Goal: Task Accomplishment & Management: Manage account settings

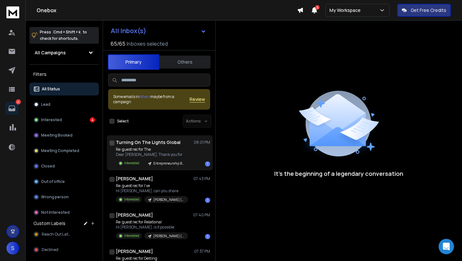
click at [174, 156] on p "Dear [PERSON_NAME], Thank you for" at bounding box center [152, 154] width 72 height 5
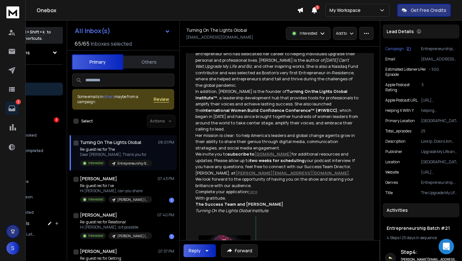
scroll to position [120, 0]
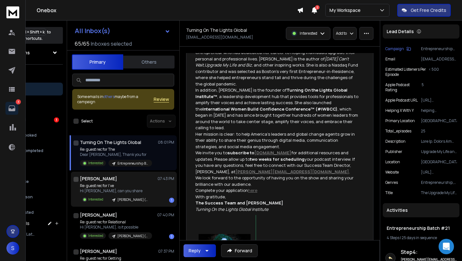
click at [155, 185] on div "Re: guest rec for I've Hi Forrest, can you share Interested Aaron Gilbert (ment…" at bounding box center [127, 193] width 94 height 20
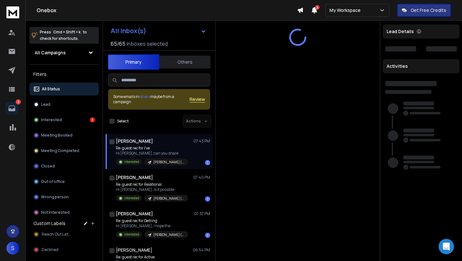
scroll to position [38, 0]
click at [155, 185] on p "Re: guest rec for Relational" at bounding box center [152, 183] width 72 height 5
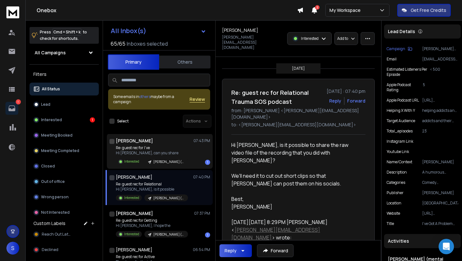
click at [172, 160] on p "[PERSON_NAME] (mental health- Batch #1)" at bounding box center [168, 161] width 31 height 5
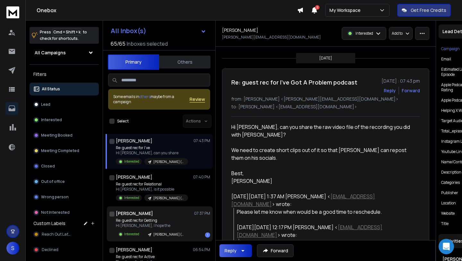
click at [177, 224] on p "Hi [PERSON_NAME], I hope the" at bounding box center [152, 225] width 72 height 5
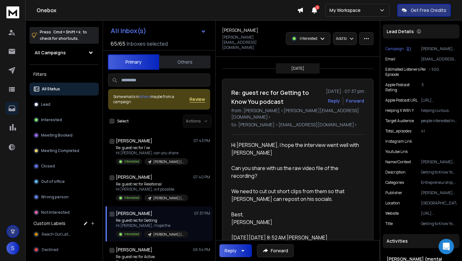
scroll to position [0, 0]
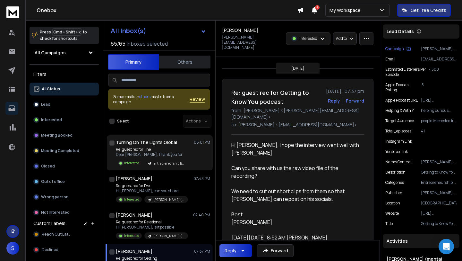
click at [182, 147] on p "Re: guest rec for The" at bounding box center [152, 149] width 72 height 5
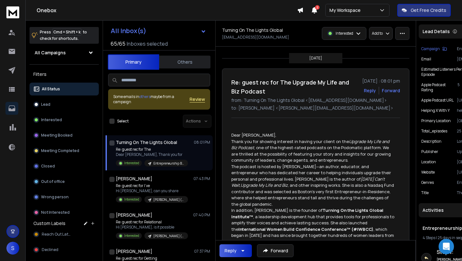
click at [355, 27] on div "Interested" at bounding box center [344, 33] width 44 height 12
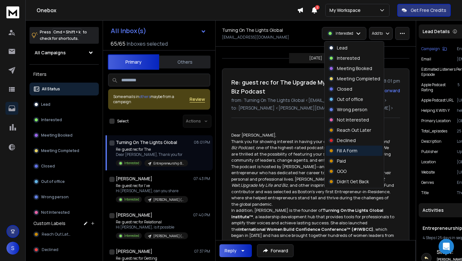
click at [343, 148] on p "Fill A Form" at bounding box center [347, 150] width 21 height 6
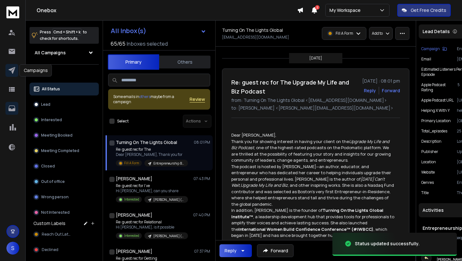
click at [13, 68] on icon at bounding box center [11, 70] width 7 height 7
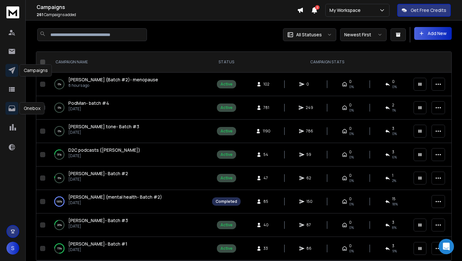
click at [17, 107] on link at bounding box center [11, 108] width 13 height 13
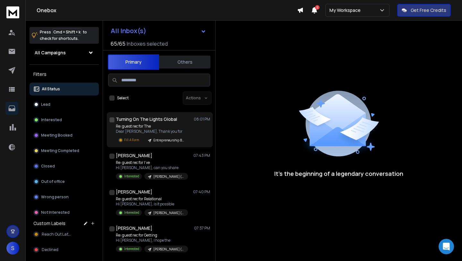
click at [179, 126] on p "Re: guest rec for The" at bounding box center [152, 126] width 72 height 5
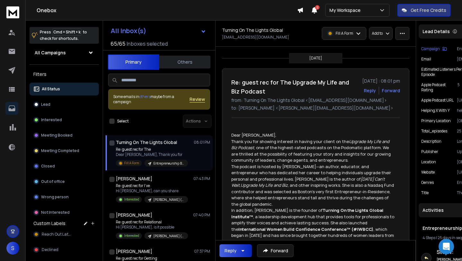
click at [402, 32] on button "button" at bounding box center [402, 33] width 14 height 13
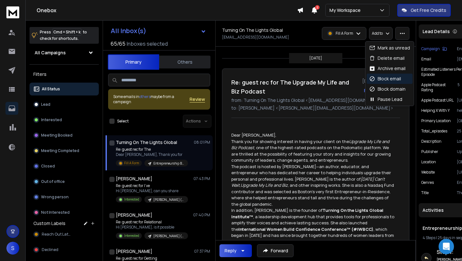
click at [384, 81] on div "Block email" at bounding box center [385, 78] width 32 height 6
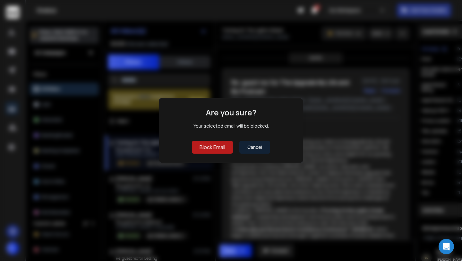
click at [212, 146] on button "Block Email" at bounding box center [212, 147] width 41 height 13
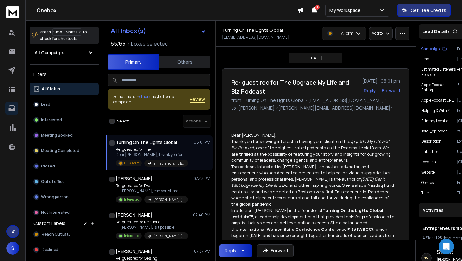
scroll to position [0, 40]
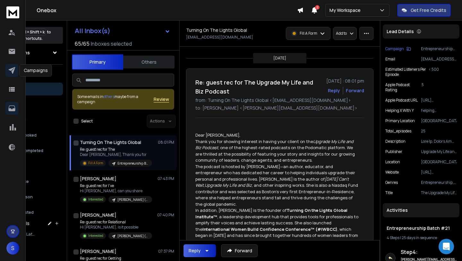
click at [15, 72] on icon at bounding box center [12, 70] width 8 height 8
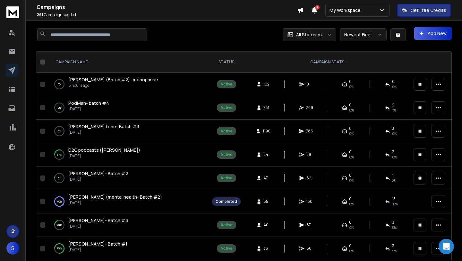
click at [319, 14] on div "2 My Workspace Get Free Credits" at bounding box center [374, 10] width 154 height 13
click at [317, 14] on div "2 My Workspace Get Free Credits" at bounding box center [374, 10] width 154 height 13
click at [317, 8] on icon at bounding box center [315, 10] width 6 height 6
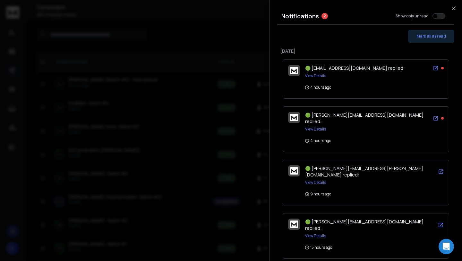
click at [411, 33] on button "Mark all as read" at bounding box center [431, 36] width 46 height 13
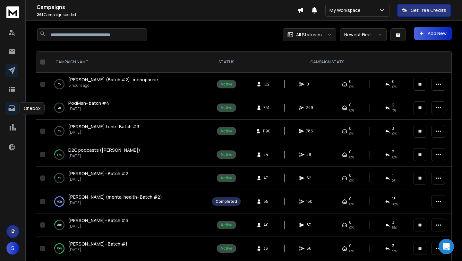
click at [15, 105] on icon at bounding box center [12, 108] width 8 height 8
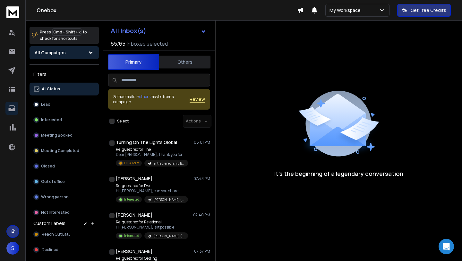
click at [80, 49] on button "All Campaigns" at bounding box center [64, 52] width 69 height 13
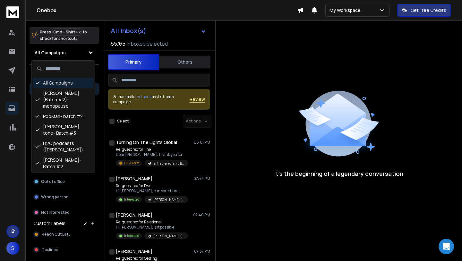
click at [63, 82] on div "All Campaigns" at bounding box center [63, 83] width 61 height 10
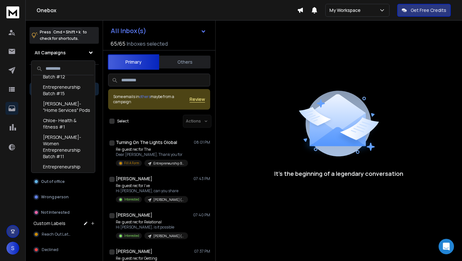
scroll to position [1539, 0]
click at [67, 211] on div "Podman- Healthcare founders campaign (2nd variant)" at bounding box center [63, 222] width 61 height 23
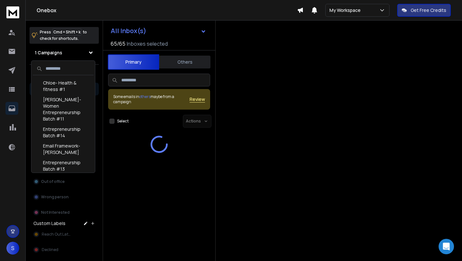
scroll to position [1561, 0]
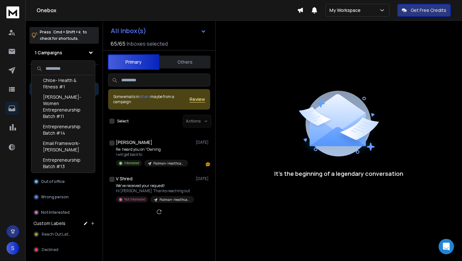
click at [63, 211] on div "PodMan Outreach- Healthcare Founders ([GEOGRAPHIC_DATA]/[GEOGRAPHIC_DATA])" at bounding box center [63, 219] width 61 height 17
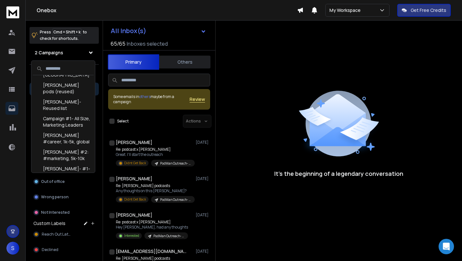
scroll to position [4350, 0]
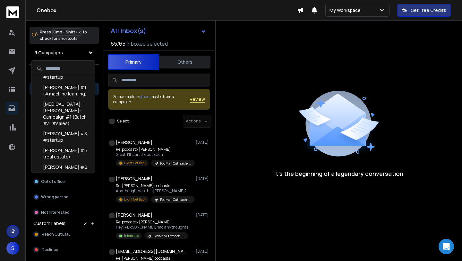
scroll to position [4301, 0]
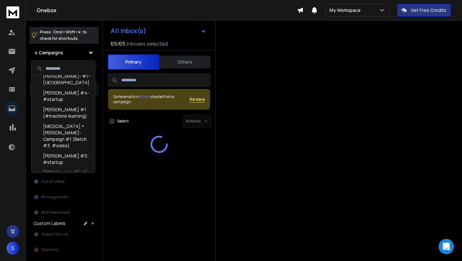
scroll to position [4287, 0]
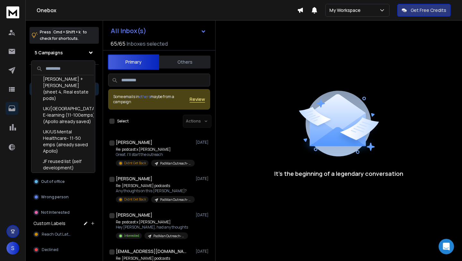
scroll to position [3501, 0]
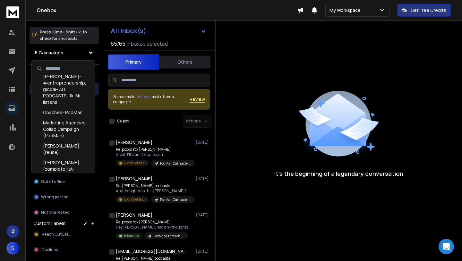
scroll to position [3281, 0]
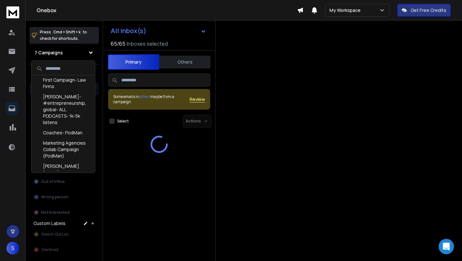
scroll to position [3265, 0]
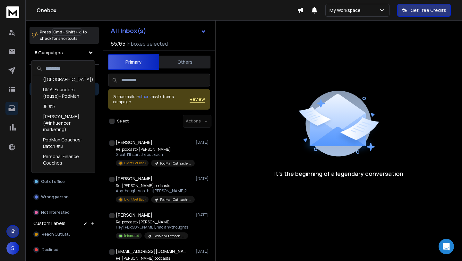
scroll to position [3150, 0]
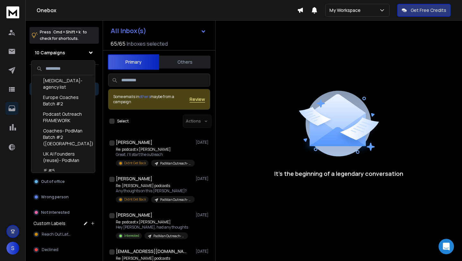
scroll to position [3085, 0]
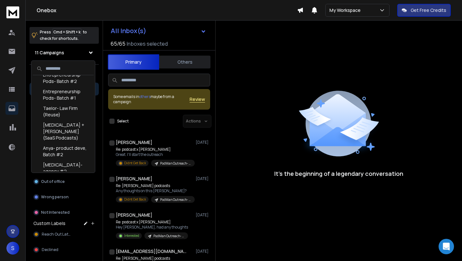
scroll to position [2985, 0]
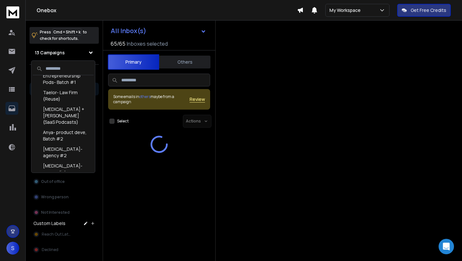
scroll to position [3002, 0]
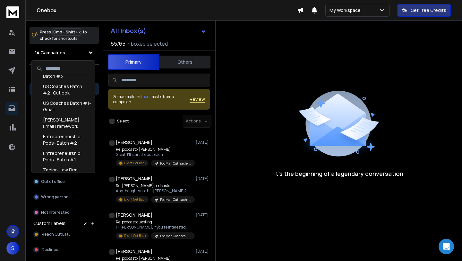
scroll to position [2919, 0]
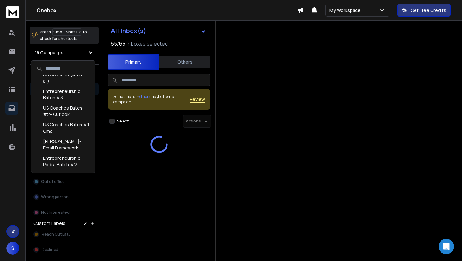
scroll to position [2902, 0]
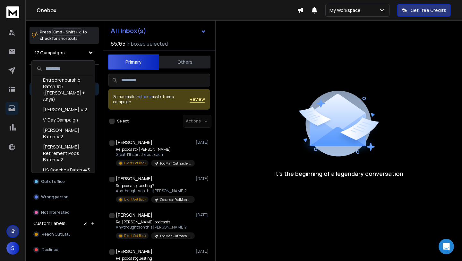
scroll to position [2730, 0]
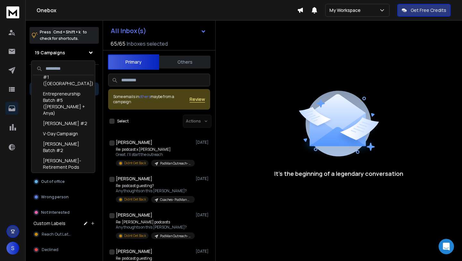
scroll to position [2704, 0]
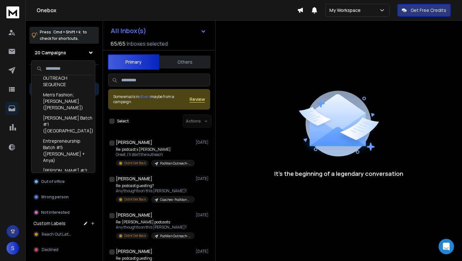
scroll to position [2668, 0]
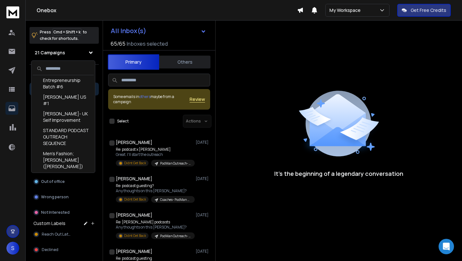
scroll to position [2605, 0]
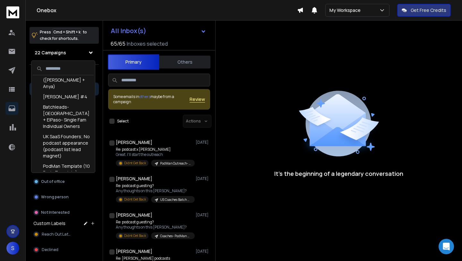
scroll to position [2304, 0]
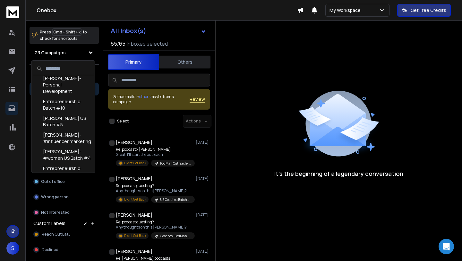
scroll to position [2203, 0]
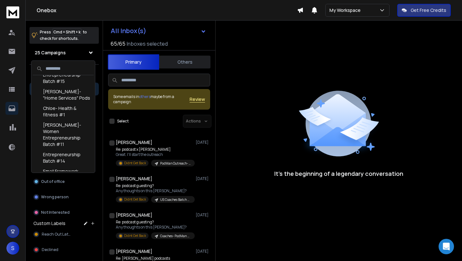
scroll to position [1519, 0]
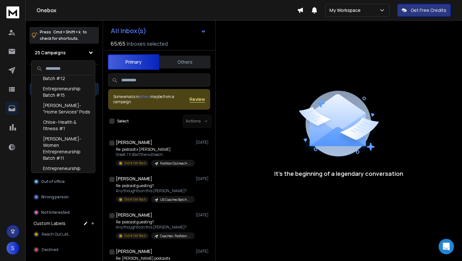
click at [70, 213] on div "Healthcare Founders (Safe Batch #1)" at bounding box center [63, 221] width 61 height 17
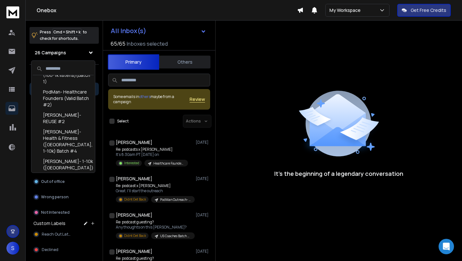
scroll to position [1205, 0]
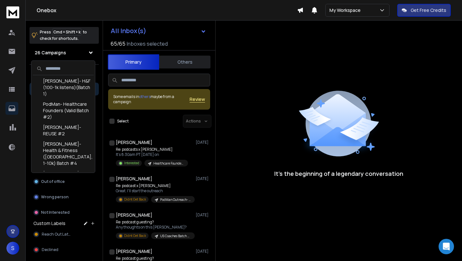
click at [66, 208] on div "Real Estate Biz Owners- PodMan" at bounding box center [63, 216] width 61 height 17
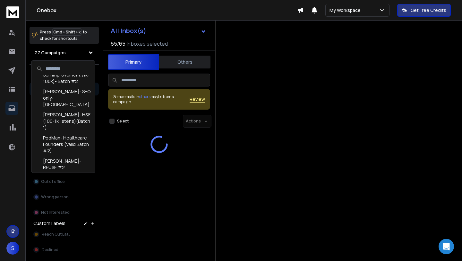
scroll to position [1172, 0]
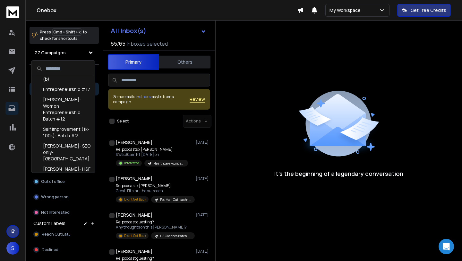
click at [66, 187] on div "PodMan- Healthcare Founders (Valid Batch #2)" at bounding box center [63, 198] width 61 height 23
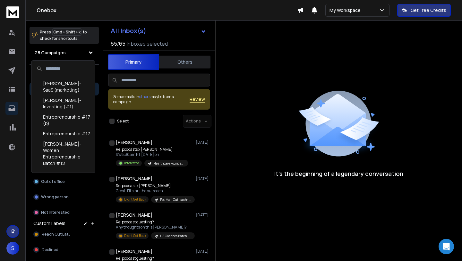
scroll to position [1064, 0]
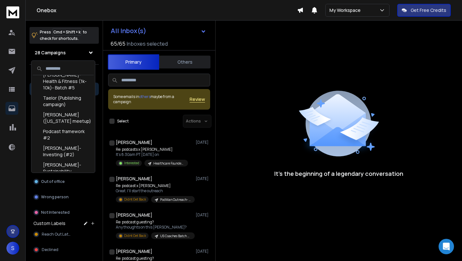
click at [65, 176] on div "Healthcare founders Safe Batch #3" at bounding box center [63, 184] width 61 height 17
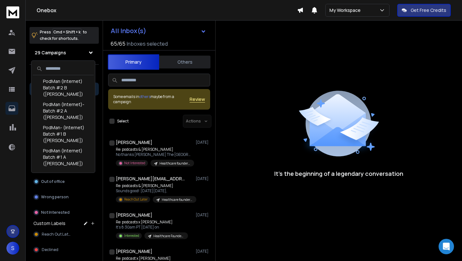
scroll to position [437, 0]
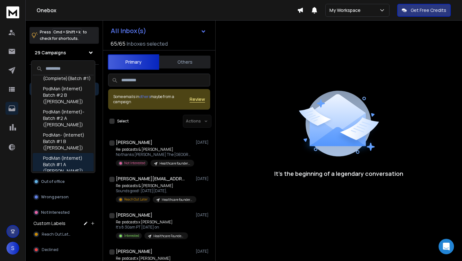
click at [65, 153] on div "PodMan (Internet) Batch #1 A ([PERSON_NAME])" at bounding box center [63, 164] width 61 height 23
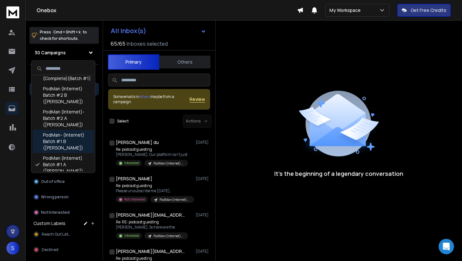
click at [70, 130] on div "PodMan- (Internet) Batch #1 B ([PERSON_NAME])" at bounding box center [63, 141] width 61 height 23
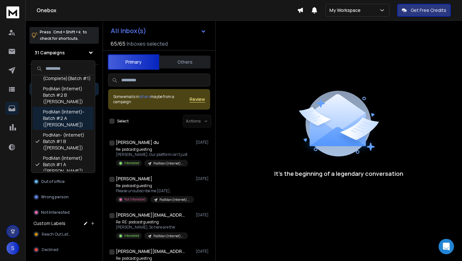
click at [70, 107] on div "PodMan (Internet)- Batch #2 A ([PERSON_NAME])" at bounding box center [63, 118] width 61 height 23
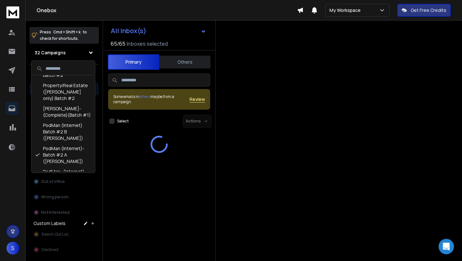
scroll to position [397, 0]
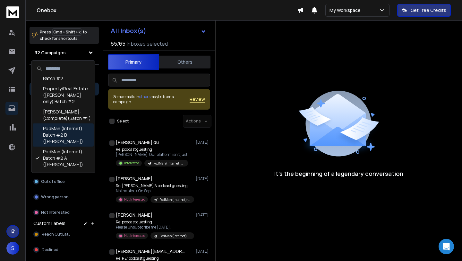
click at [65, 123] on div "PodMan (Internet) Batch #2 B ([PERSON_NAME])" at bounding box center [63, 134] width 61 height 23
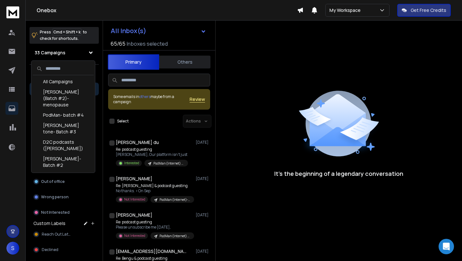
scroll to position [0, 0]
click at [229, 103] on div "It’s the beginning of a legendary conversation" at bounding box center [339, 131] width 246 height 221
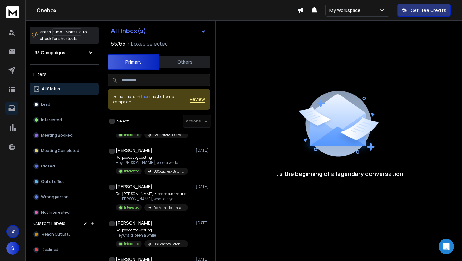
scroll to position [1669, 0]
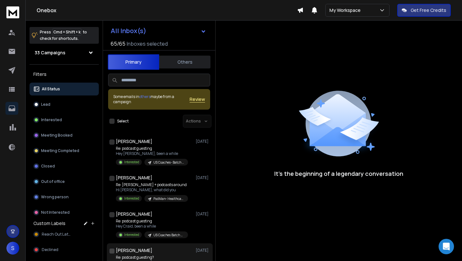
click at [190, 247] on div "[PERSON_NAME] [DATE]" at bounding box center [163, 250] width 94 height 6
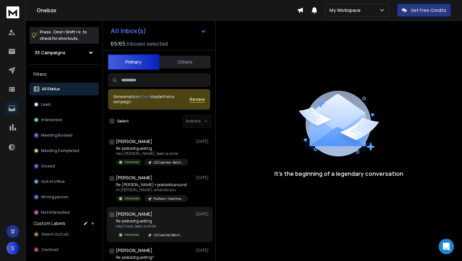
click at [190, 217] on div "[PERSON_NAME] [DATE] Re: podcast guesting Hey Craid, been a while Interested US…" at bounding box center [163, 224] width 94 height 27
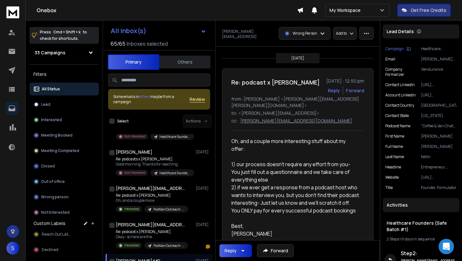
scroll to position [3483, 0]
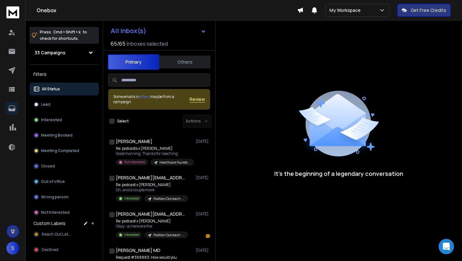
click at [190, 217] on div "[PERSON_NAME][EMAIL_ADDRESS][DOMAIN_NAME] [DATE] Re: podcast x [PERSON_NAME]- s…" at bounding box center [163, 224] width 94 height 27
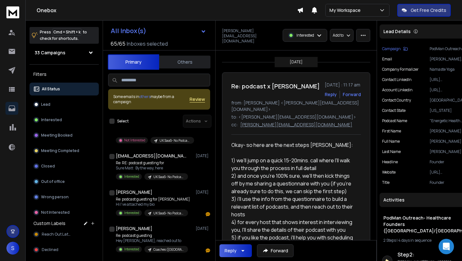
scroll to position [4746, 0]
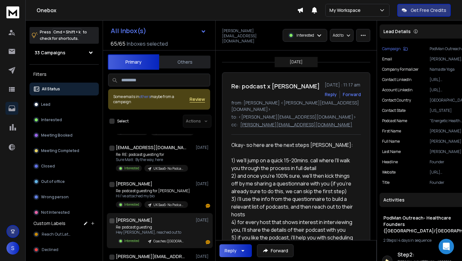
click at [186, 226] on p "Re: podcast guesting" at bounding box center [152, 226] width 72 height 5
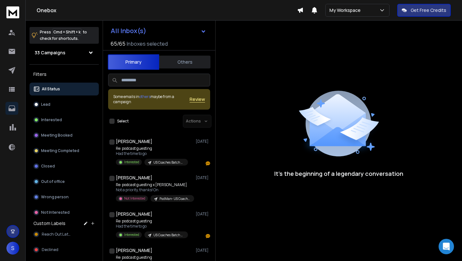
scroll to position [5296, 0]
click at [186, 226] on p "Had the time to go" at bounding box center [152, 225] width 72 height 5
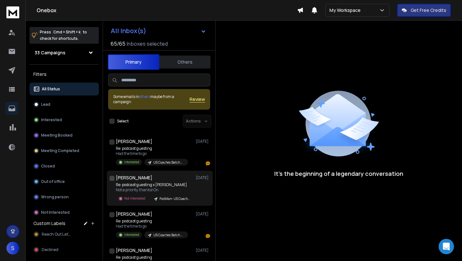
click at [183, 186] on p "Re: podcast guesting x [PERSON_NAME]" at bounding box center [154, 184] width 77 height 5
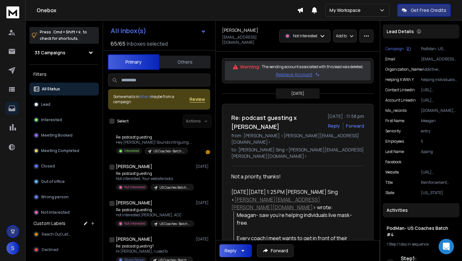
scroll to position [7119, 0]
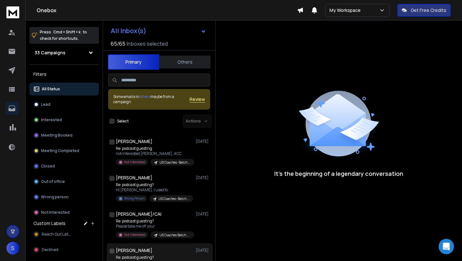
click at [184, 248] on div "[PERSON_NAME] [DATE]" at bounding box center [163, 250] width 94 height 6
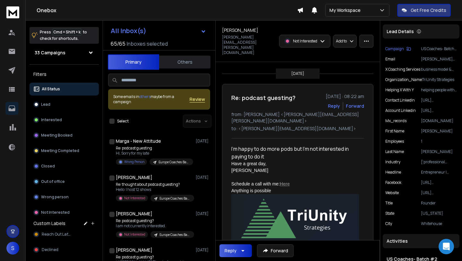
scroll to position [8932, 0]
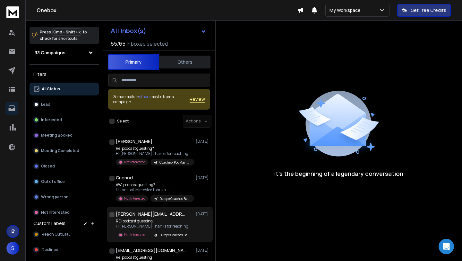
click at [185, 223] on p "Hi [PERSON_NAME] Thanks for reaching" at bounding box center [154, 225] width 77 height 5
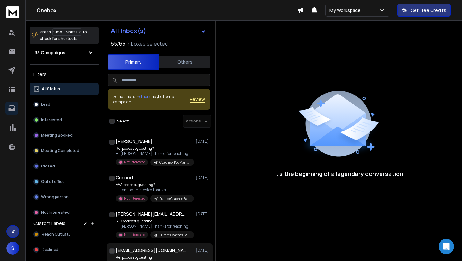
click at [181, 254] on div "[EMAIL_ADDRESS][DOMAIN_NAME] [DATE] Re: podcast guesting Not interested. Please…" at bounding box center [163, 260] width 94 height 27
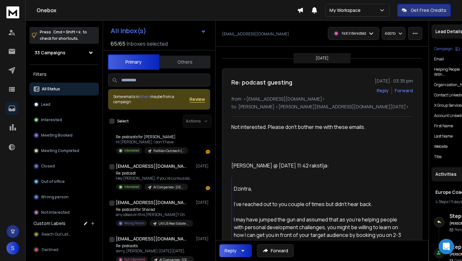
scroll to position [10824, 0]
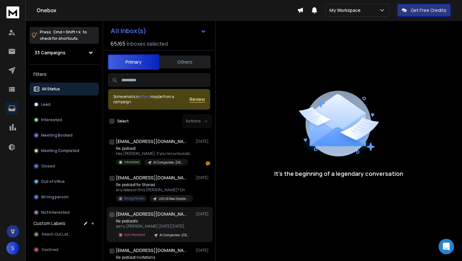
click at [187, 229] on div "Re: podcasts sorry, [PERSON_NAME] [DATE][DATE], Not Interested AI Companies- [G…" at bounding box center [155, 228] width 78 height 20
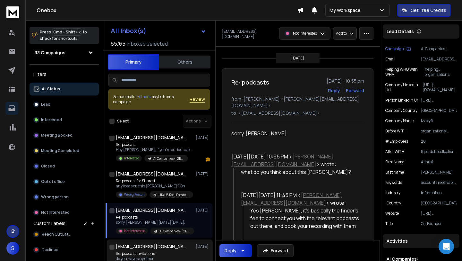
click at [196, 247] on p "[DATE]" at bounding box center [203, 246] width 14 height 5
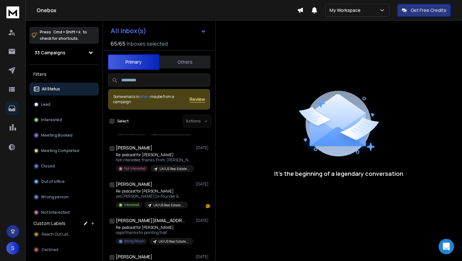
scroll to position [11724, 0]
click at [174, 253] on div "[PERSON_NAME] [DATE]" at bounding box center [163, 256] width 94 height 6
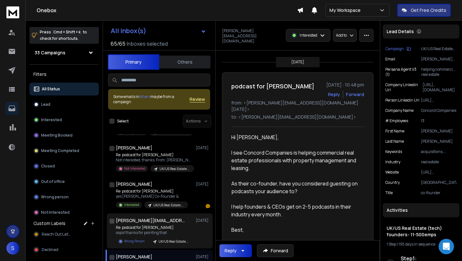
click at [161, 222] on div "[PERSON_NAME][EMAIL_ADDRESS][DOMAIN_NAME] [DATE]" at bounding box center [163, 220] width 94 height 6
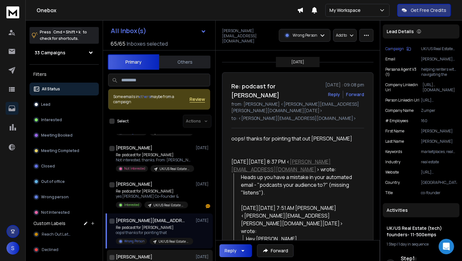
click at [169, 256] on div "[PERSON_NAME] [DATE]" at bounding box center [163, 256] width 94 height 6
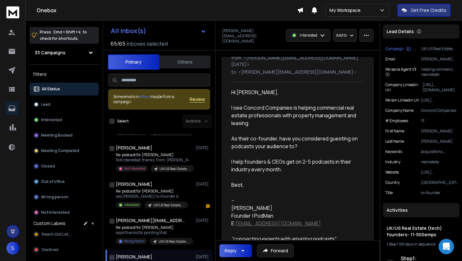
scroll to position [82, 0]
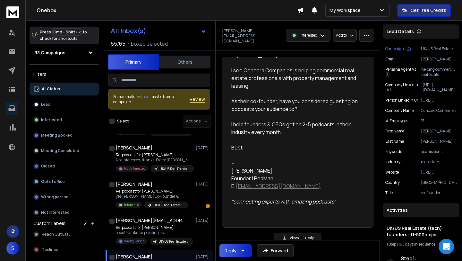
click at [292, 232] on div "View all 1 reply" at bounding box center [297, 237] width 47 height 10
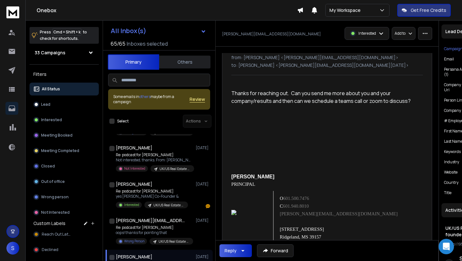
scroll to position [11743, 0]
